Goal: Task Accomplishment & Management: Manage account settings

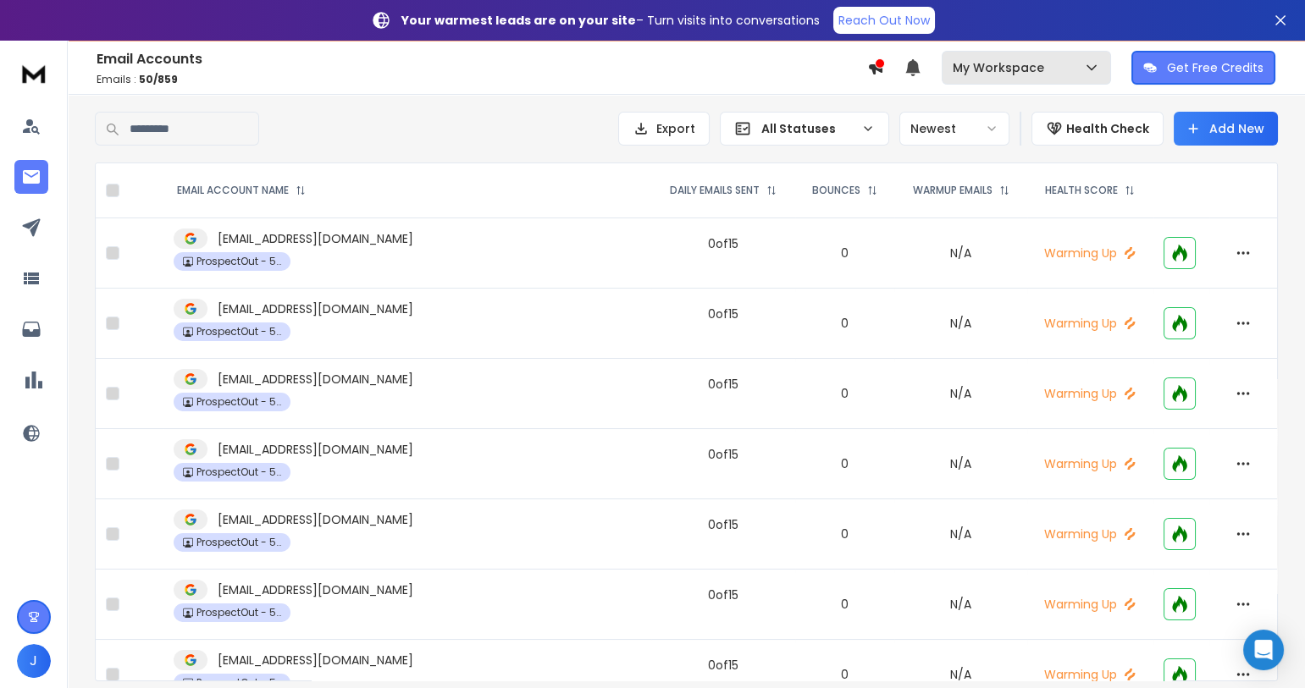
click at [1019, 69] on p "My Workspace" at bounding box center [1001, 67] width 98 height 17
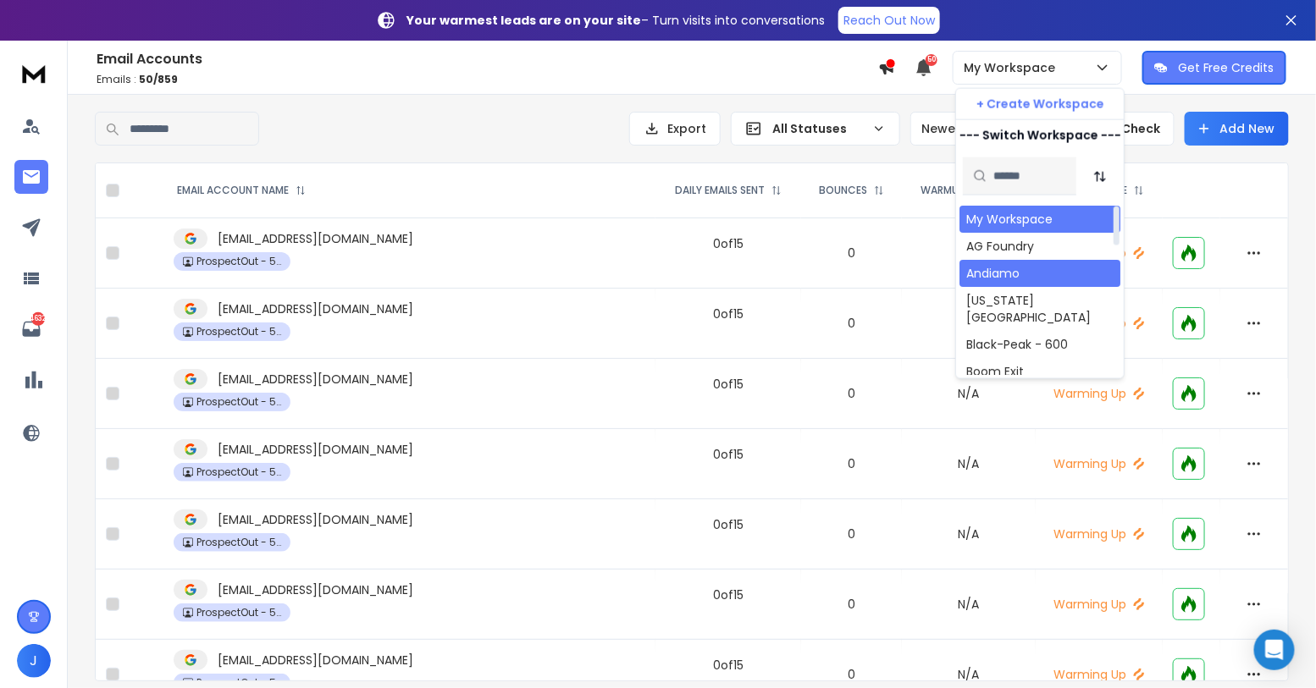
click at [1014, 268] on div "Andiamo" at bounding box center [992, 273] width 53 height 17
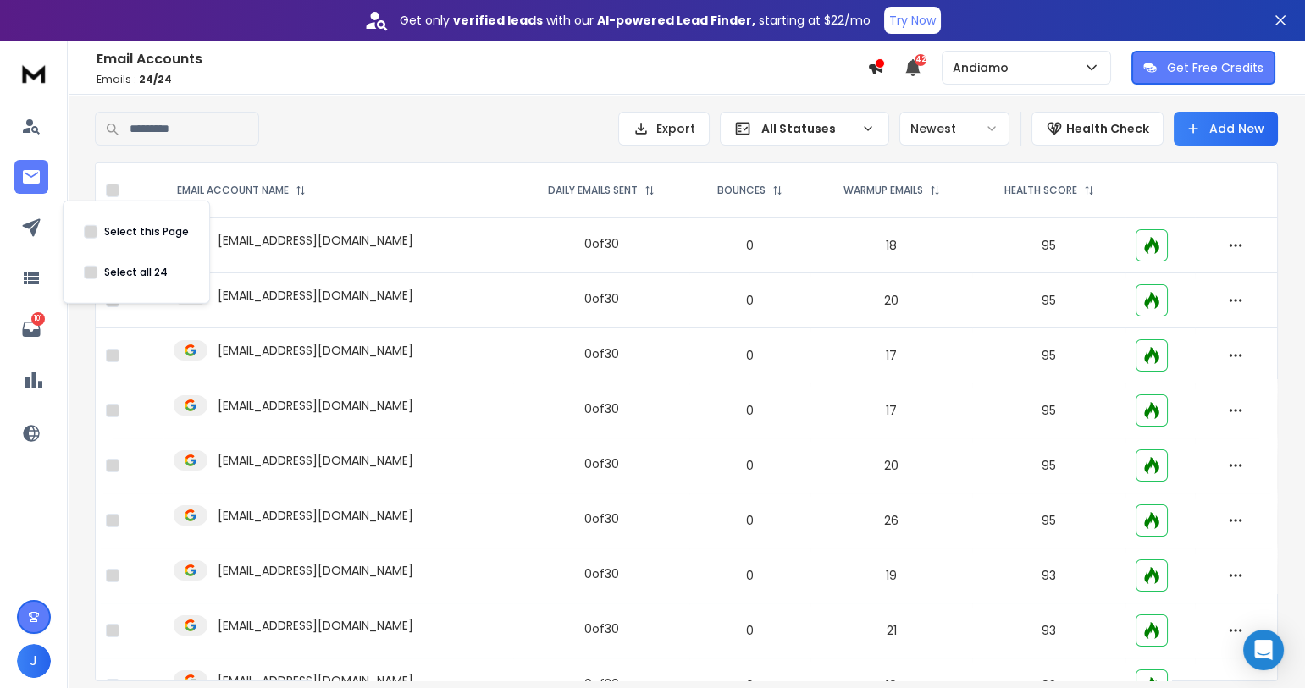
click at [91, 271] on button "Select this Page" at bounding box center [91, 273] width 14 height 14
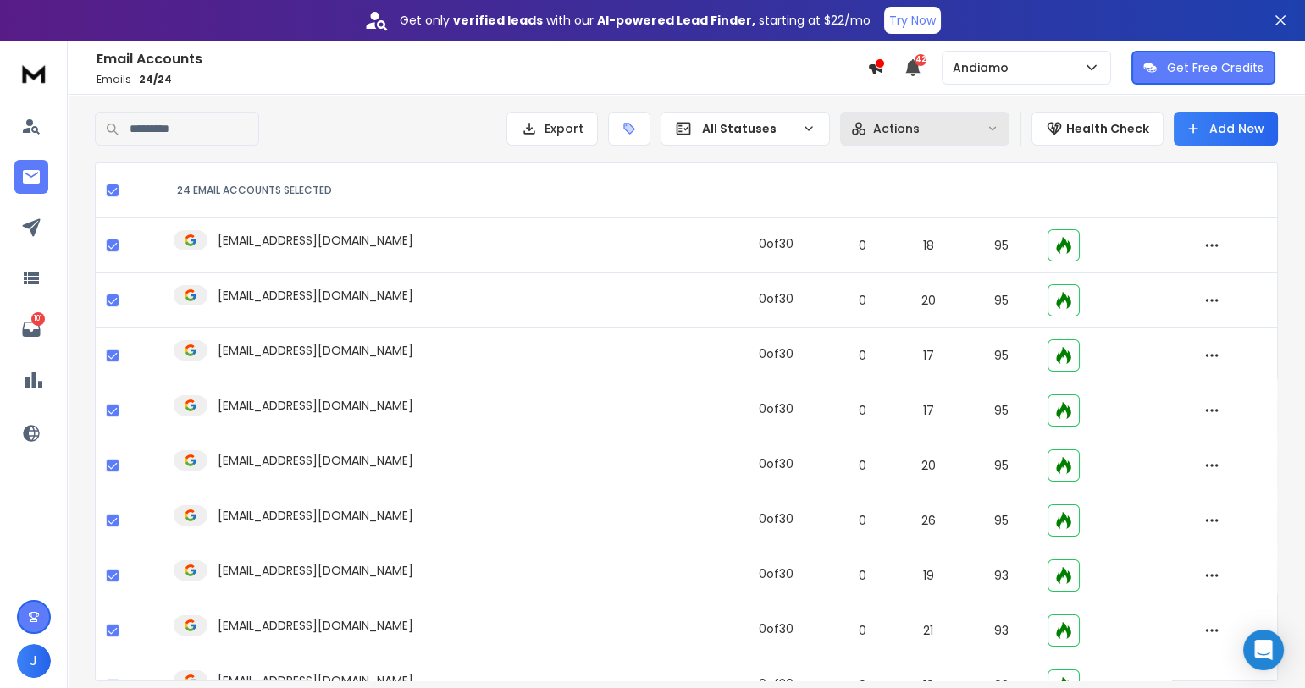
click at [924, 133] on div "Actions" at bounding box center [915, 128] width 129 height 17
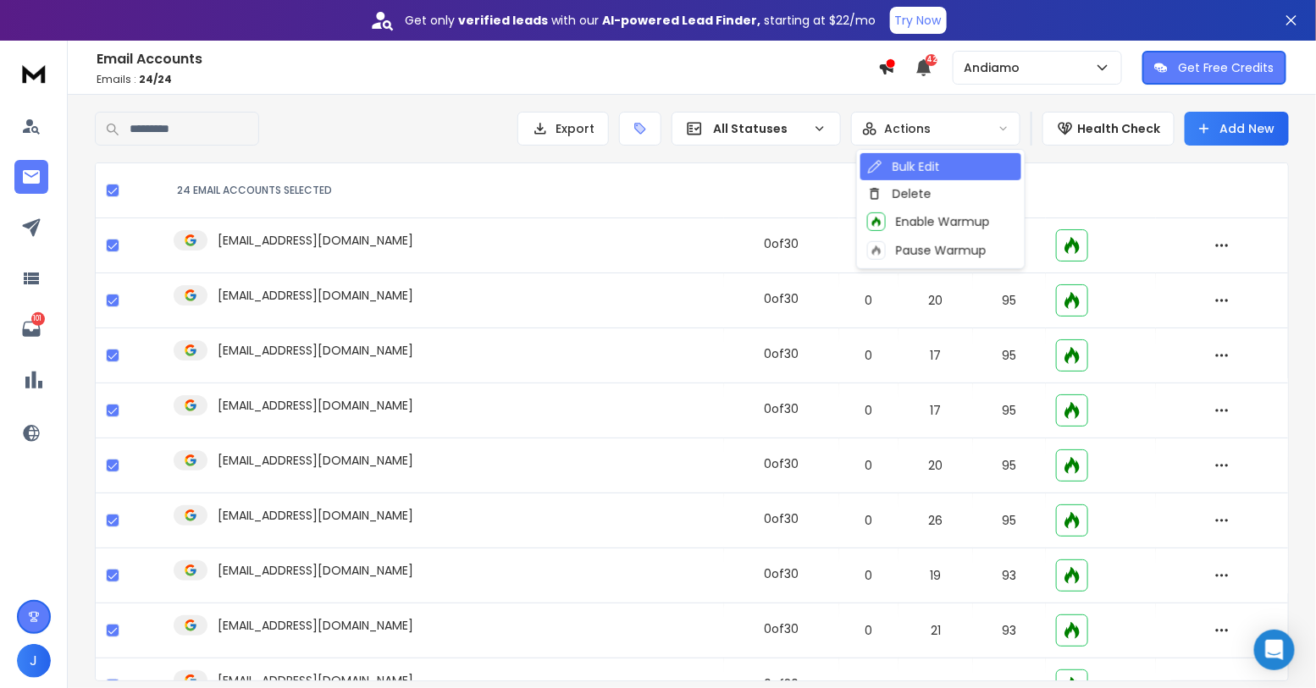
click at [924, 164] on div "Bulk Edit" at bounding box center [903, 166] width 73 height 17
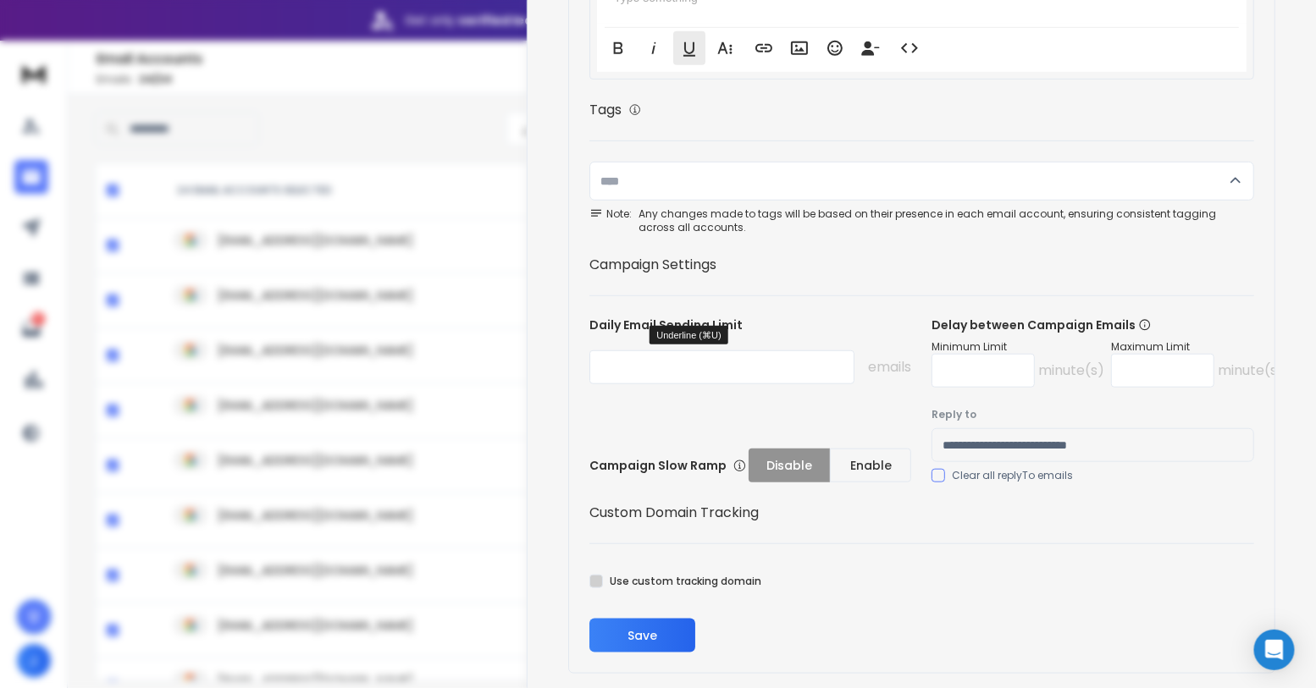
scroll to position [328, 0]
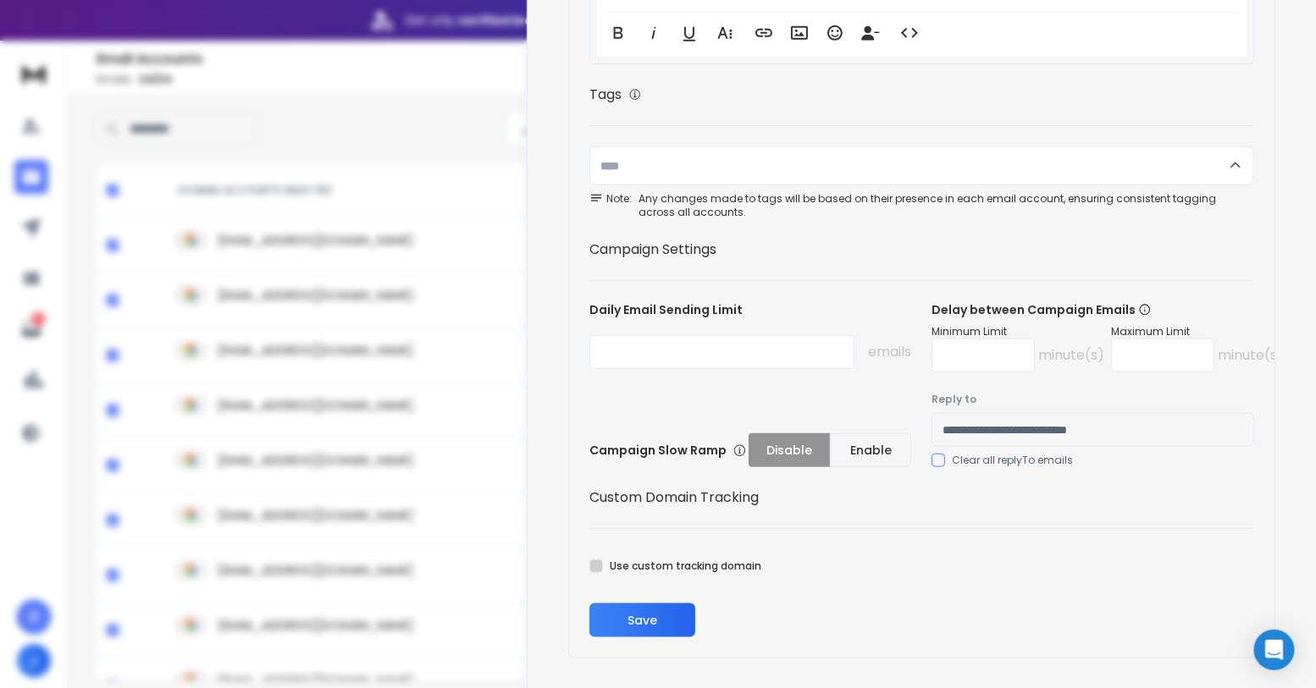
click at [684, 351] on input "number" at bounding box center [722, 352] width 266 height 34
type input "**"
click at [659, 615] on button "Save" at bounding box center [642, 621] width 106 height 34
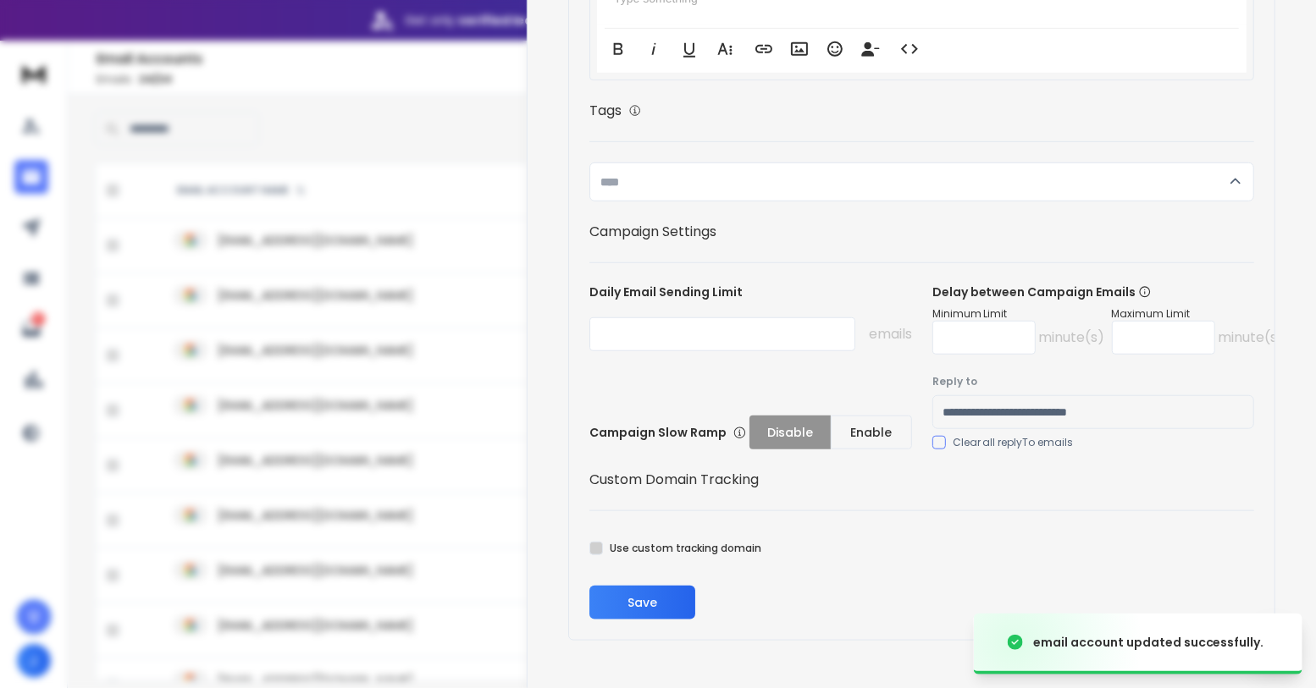
scroll to position [322, 0]
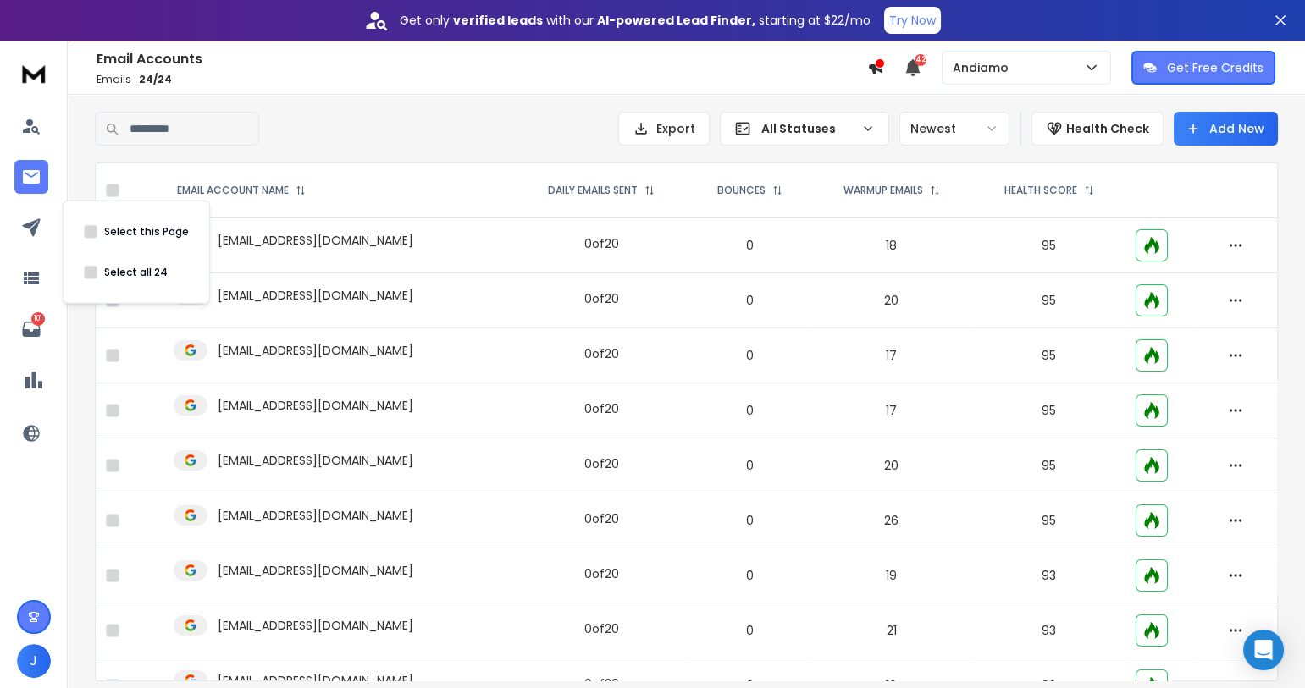
click at [97, 269] on button "Select this Page" at bounding box center [91, 273] width 14 height 14
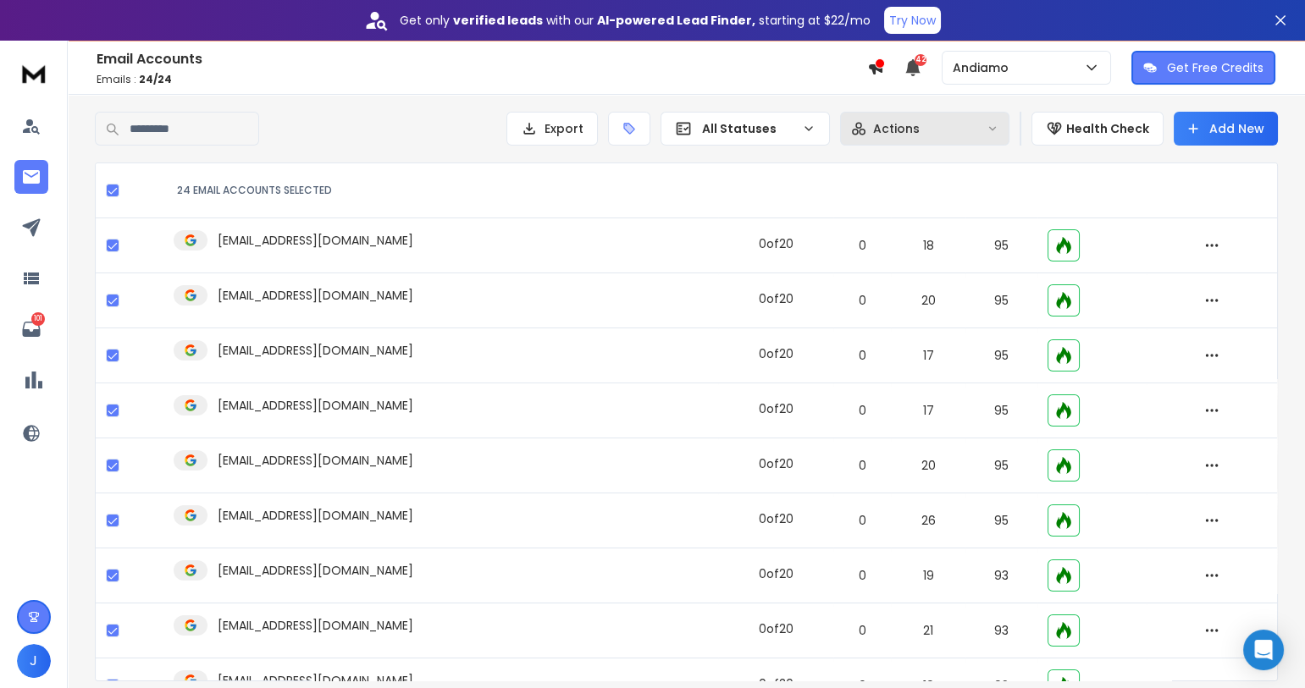
click at [911, 124] on p "Actions" at bounding box center [896, 128] width 47 height 17
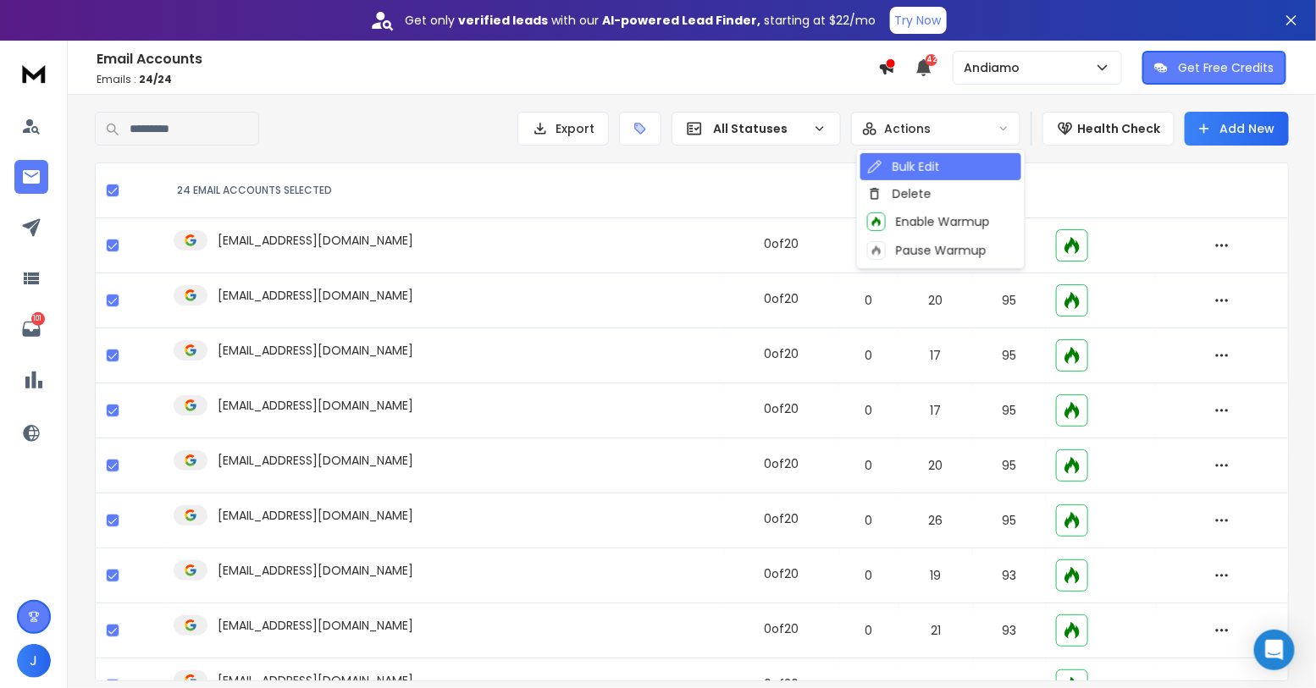
click at [923, 165] on div "Bulk Edit" at bounding box center [903, 166] width 73 height 17
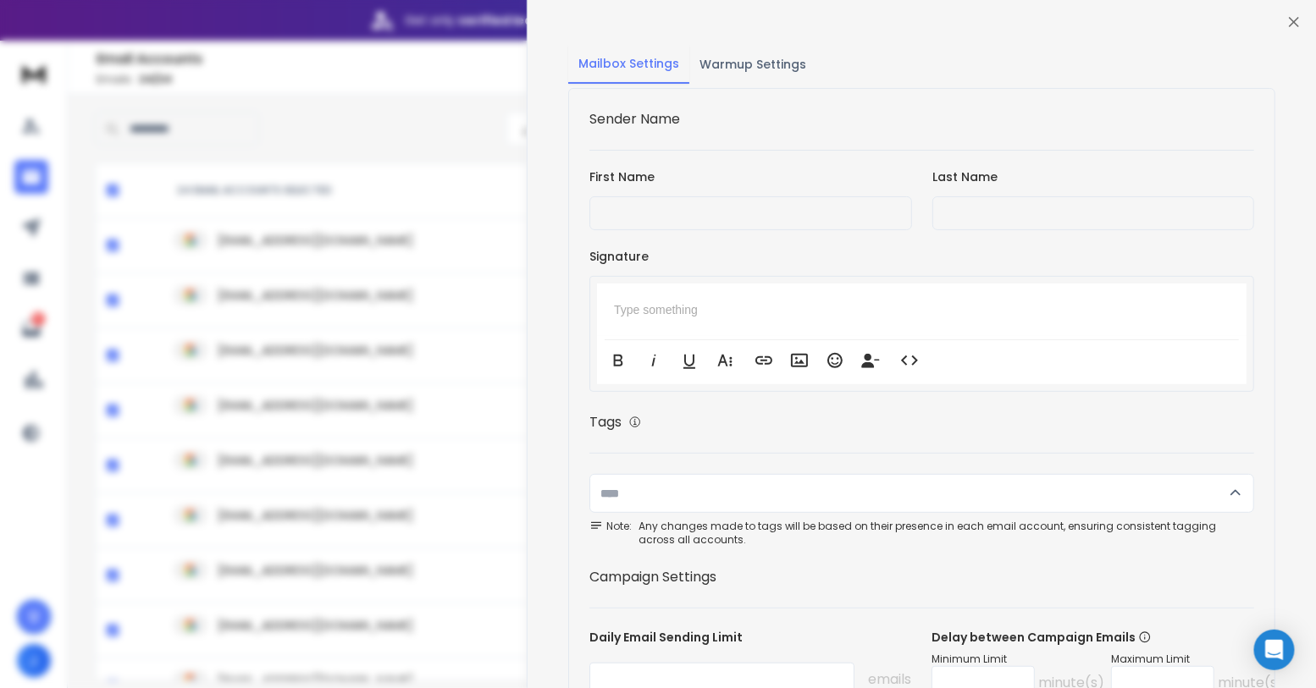
click at [771, 73] on button "Warmup Settings" at bounding box center [752, 64] width 127 height 37
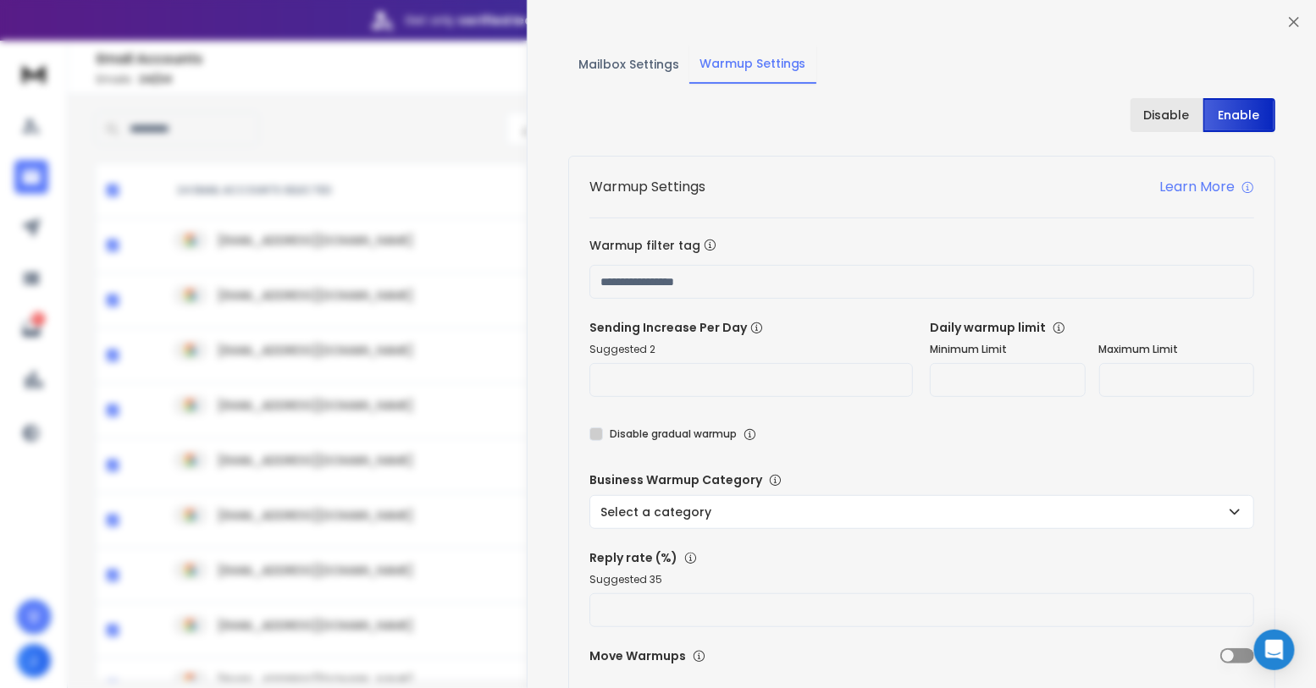
click at [1136, 382] on input "number" at bounding box center [1176, 380] width 155 height 34
type input "*"
click at [1011, 442] on div "Disable gradual warmup" at bounding box center [921, 434] width 665 height 34
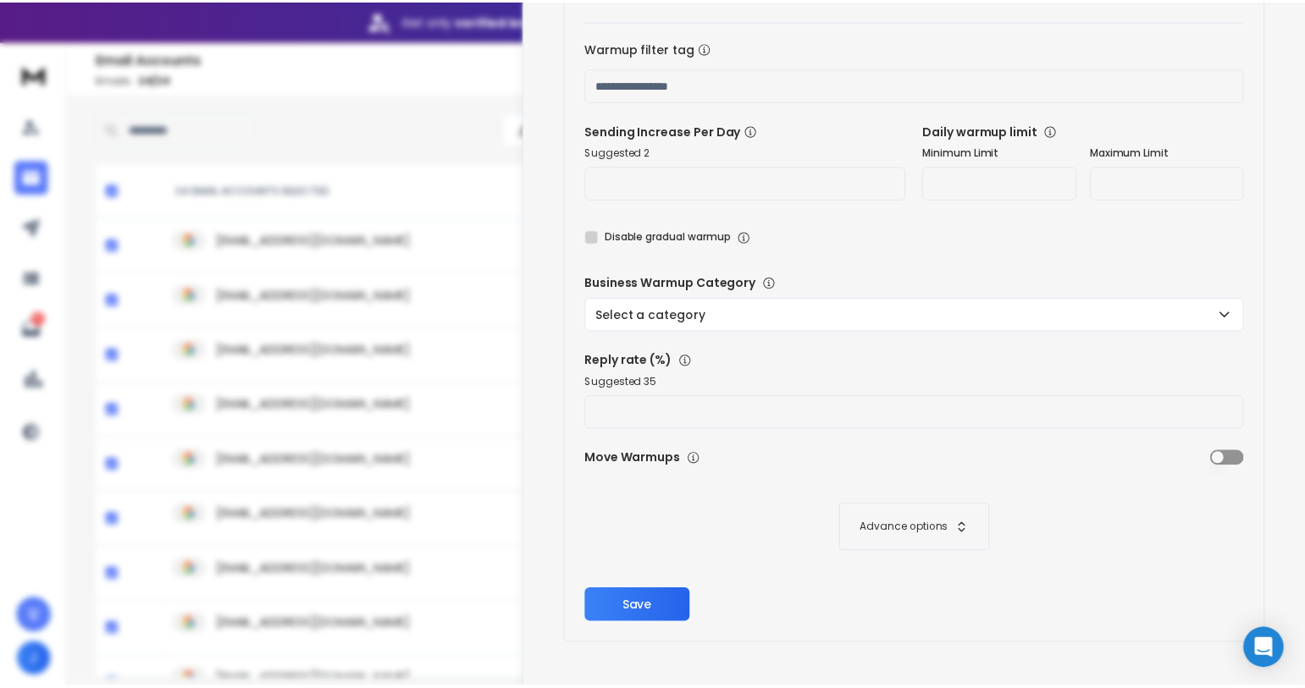
scroll to position [201, 0]
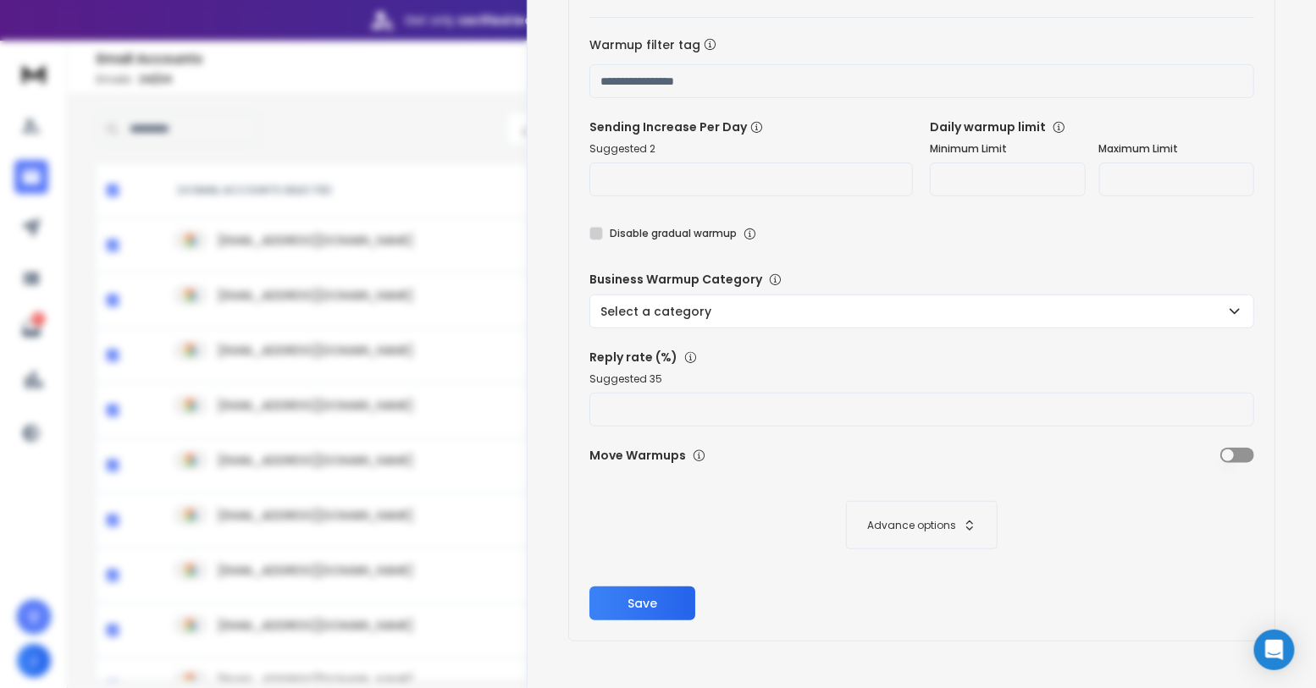
click at [671, 610] on button "Save" at bounding box center [642, 604] width 106 height 34
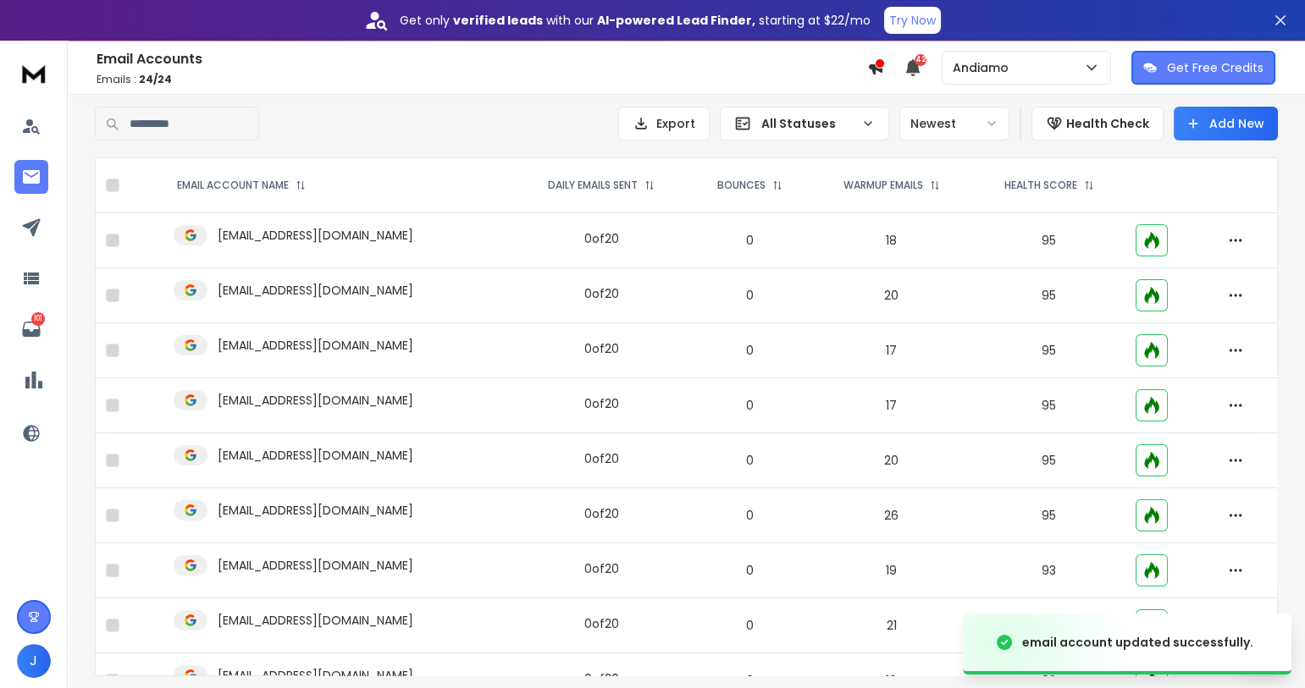
scroll to position [9, 0]
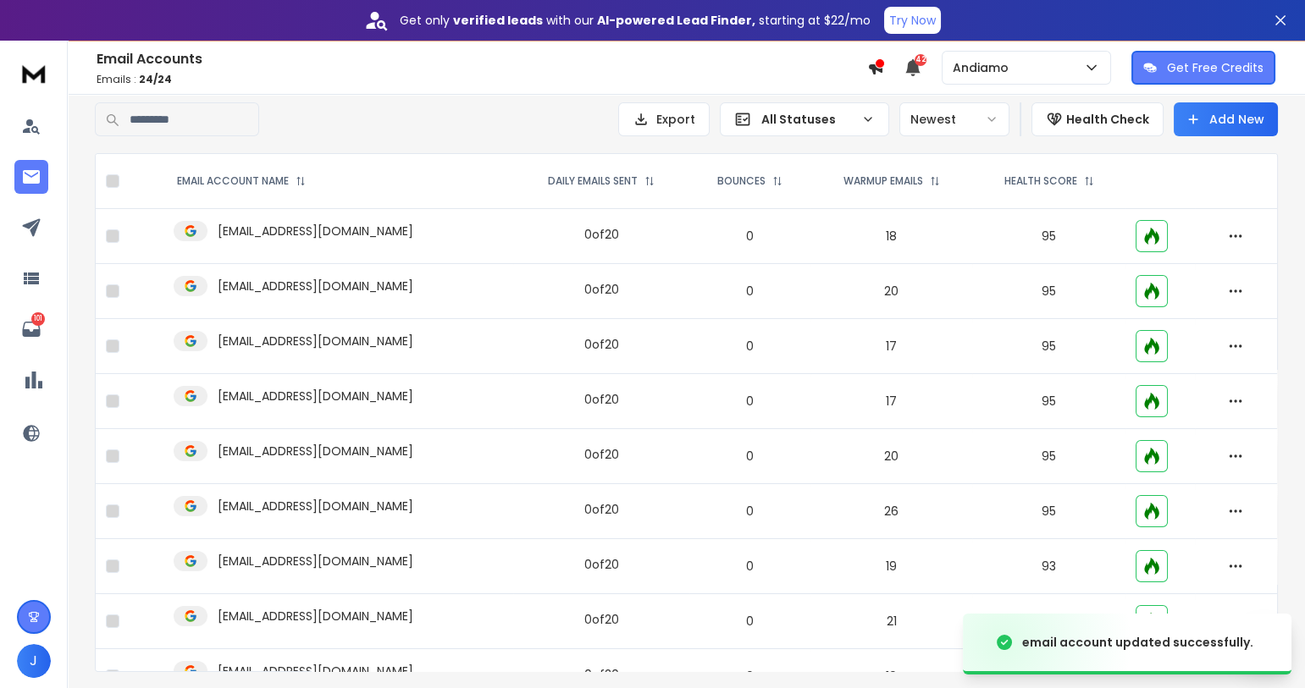
click at [398, 122] on div at bounding box center [351, 119] width 513 height 34
click at [27, 232] on icon at bounding box center [31, 228] width 20 height 20
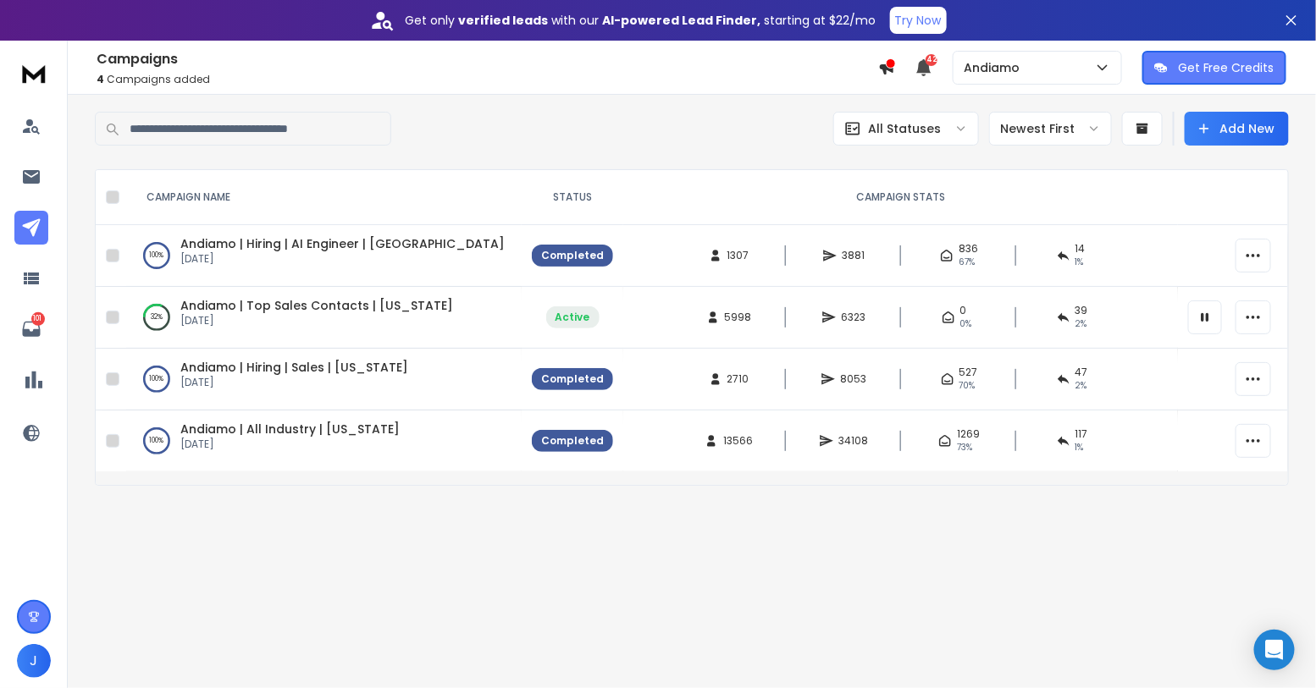
click at [577, 148] on div "Campaigns 4 Campaigns Added All Statuses Newest First Add New CAMPAIGN NAME STA…" at bounding box center [692, 299] width 1194 height 374
